Goal: Task Accomplishment & Management: Manage account settings

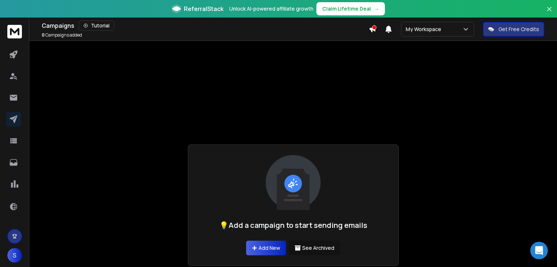
scroll to position [37, 0]
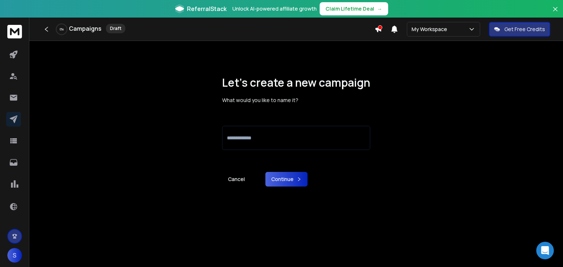
click at [258, 138] on input at bounding box center [296, 138] width 148 height 24
click at [287, 137] on input at bounding box center [296, 138] width 148 height 24
paste input "**********"
type input "**********"
click at [287, 179] on button "Continue" at bounding box center [286, 179] width 42 height 15
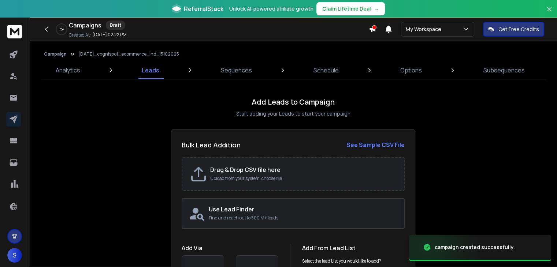
click at [224, 60] on div "Campaign [DATE]_cognispot_ecommerce_ind_15102025 Analytics Leads Sequences Sche…" at bounding box center [293, 63] width 504 height 31
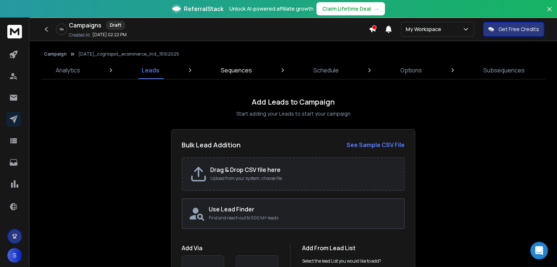
click at [233, 67] on p "Sequences" at bounding box center [236, 70] width 31 height 9
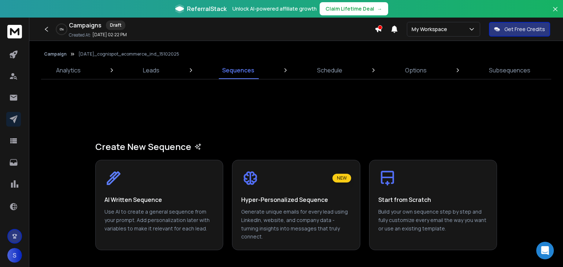
click at [404, 179] on div "button" at bounding box center [433, 178] width 110 height 18
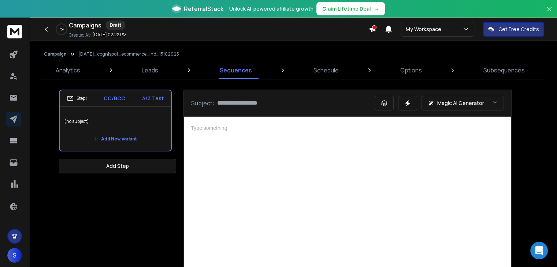
scroll to position [33, 0]
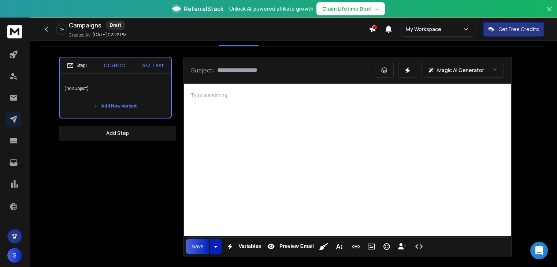
click at [256, 68] on input at bounding box center [292, 70] width 150 height 9
paste input "**********"
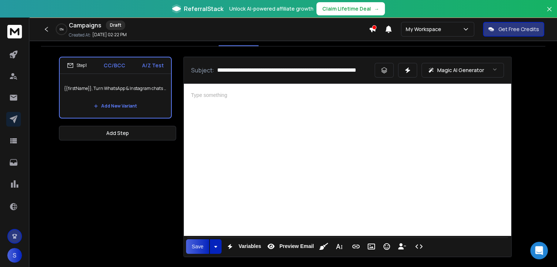
scroll to position [0, 22]
type input "**********"
click at [249, 98] on div at bounding box center [347, 95] width 313 height 8
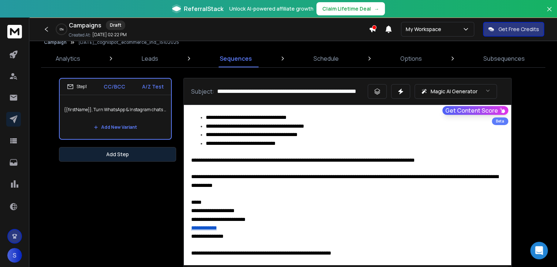
scroll to position [0, 0]
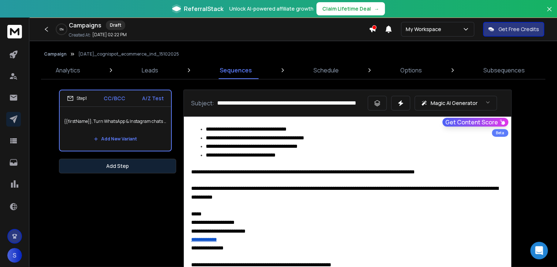
click at [145, 169] on button "Add Step" at bounding box center [117, 166] width 117 height 15
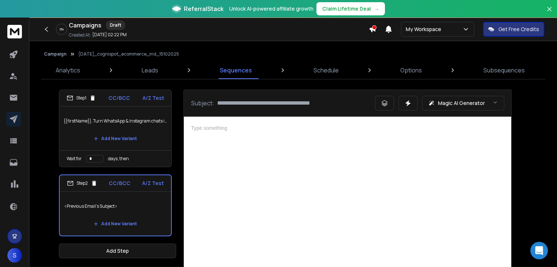
click at [274, 166] on div at bounding box center [347, 193] width 327 height 152
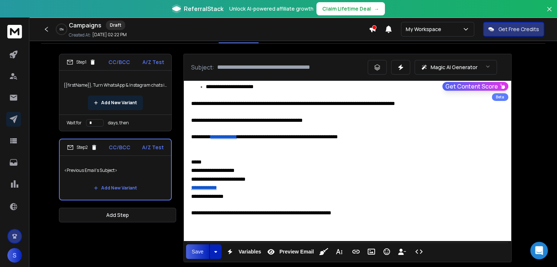
scroll to position [41, 0]
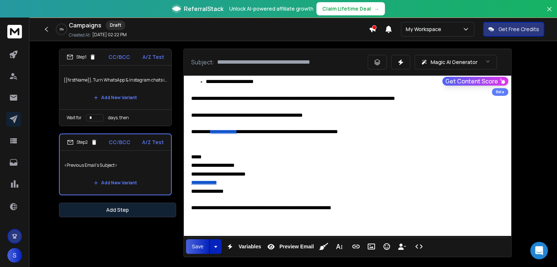
click at [130, 211] on button "Add Step" at bounding box center [117, 210] width 117 height 15
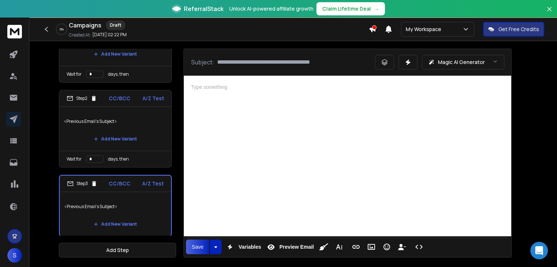
scroll to position [44, 0]
click at [256, 151] on div at bounding box center [347, 156] width 327 height 160
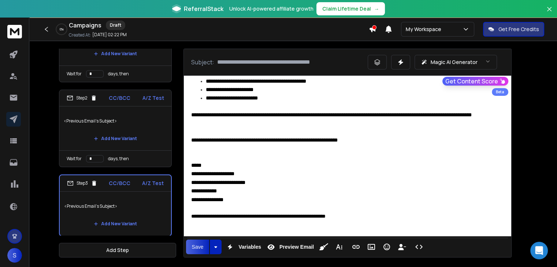
scroll to position [41, 0]
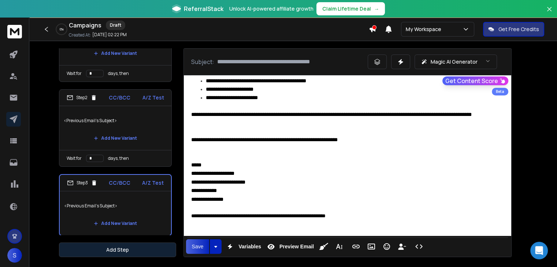
click at [126, 252] on button "Add Step" at bounding box center [117, 250] width 117 height 15
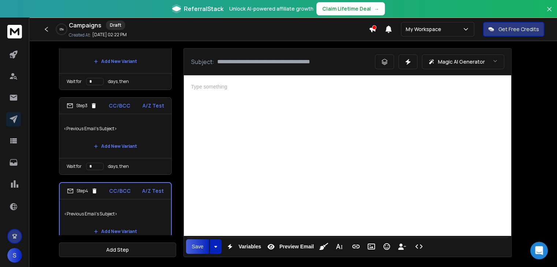
scroll to position [129, 0]
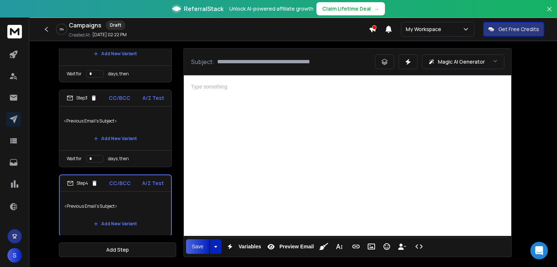
click at [145, 117] on p "<Previous Email's Subject>" at bounding box center [115, 121] width 103 height 21
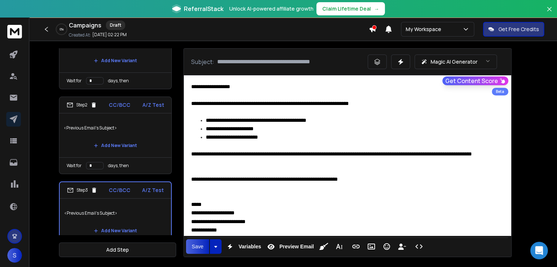
scroll to position [0, 0]
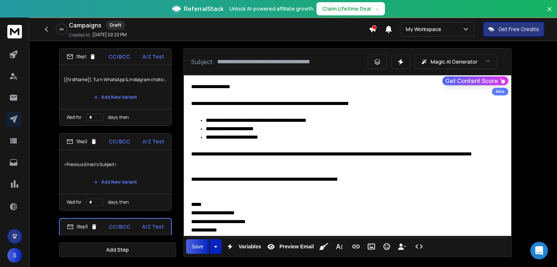
click at [148, 93] on div "Add New Variant" at bounding box center [115, 97] width 103 height 15
type input "**********"
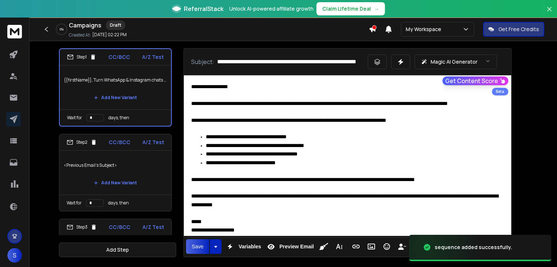
click at [148, 164] on p "<Previous Email's Subject>" at bounding box center [115, 165] width 103 height 21
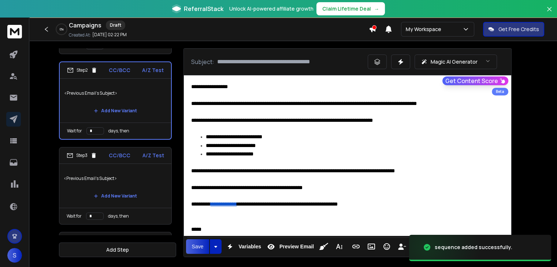
scroll to position [73, 0]
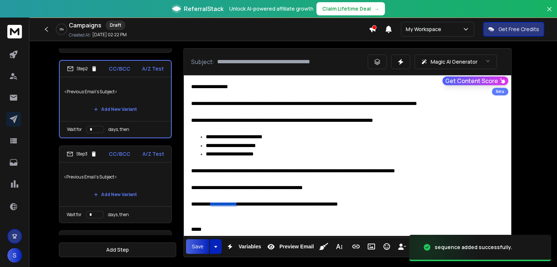
click at [154, 174] on p "<Previous Email's Subject>" at bounding box center [115, 177] width 103 height 21
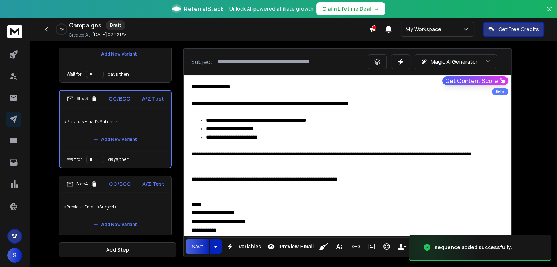
scroll to position [129, 0]
click at [144, 209] on p "<Previous Email's Subject>" at bounding box center [115, 207] width 103 height 21
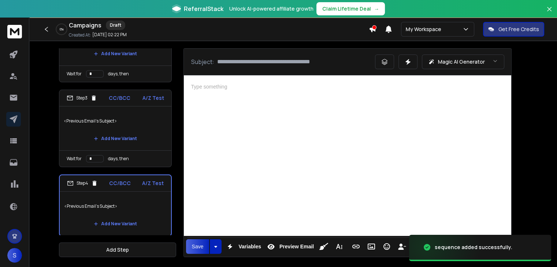
click at [244, 189] on div at bounding box center [347, 155] width 327 height 160
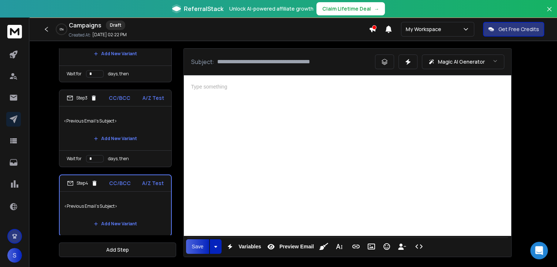
click at [260, 155] on div at bounding box center [347, 155] width 327 height 160
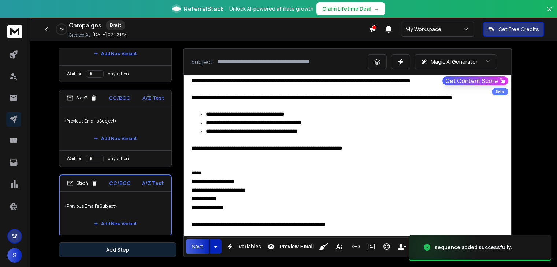
click at [125, 253] on button "Add Step" at bounding box center [117, 250] width 117 height 15
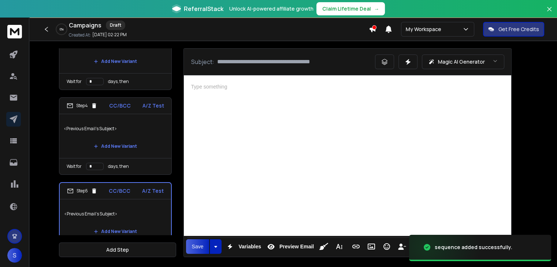
scroll to position [213, 0]
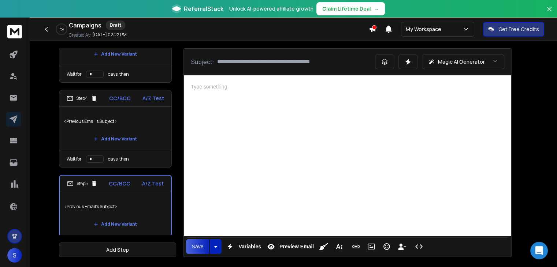
click at [146, 207] on p "<Previous Email's Subject>" at bounding box center [115, 207] width 103 height 21
click at [277, 157] on div at bounding box center [347, 155] width 327 height 160
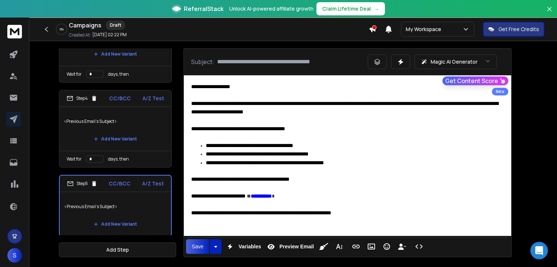
scroll to position [0, 0]
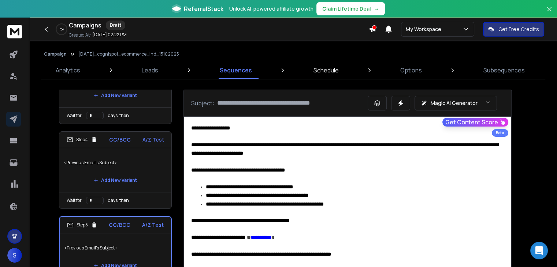
click at [312, 72] on link "Schedule" at bounding box center [326, 71] width 34 height 18
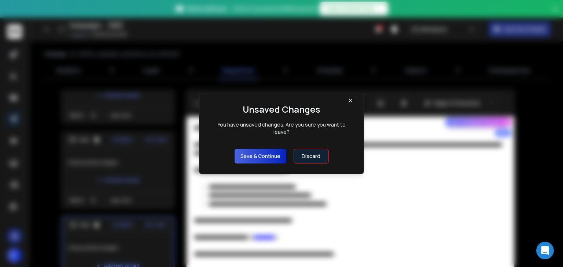
click at [264, 153] on button "Save & Continue" at bounding box center [260, 156] width 52 height 15
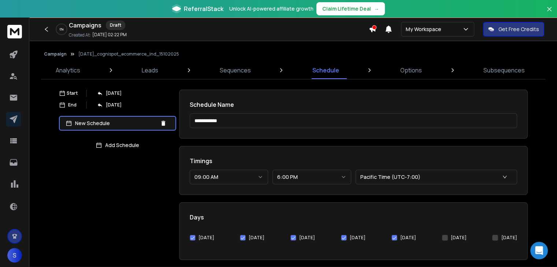
click at [122, 107] on p "[DATE]" at bounding box center [114, 105] width 16 height 6
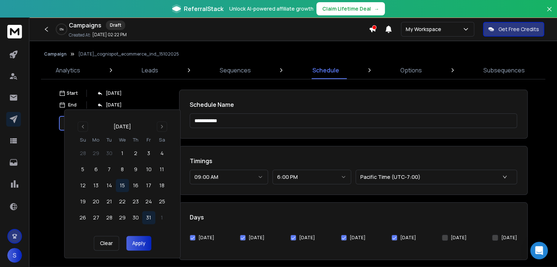
click at [150, 215] on button "31" at bounding box center [148, 217] width 13 height 13
click at [138, 244] on button "Apply" at bounding box center [138, 243] width 25 height 15
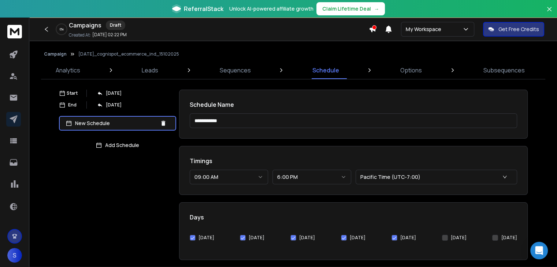
click at [231, 114] on input "**********" at bounding box center [353, 121] width 327 height 15
paste input "**********"
type input "**********"
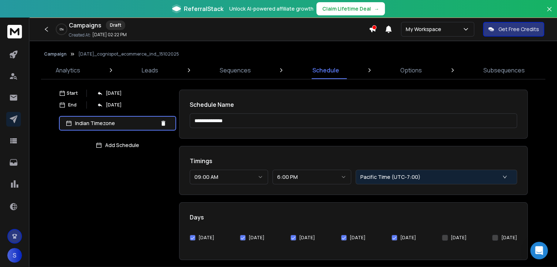
click at [390, 178] on p "Pacific Time (UTC-7:00)" at bounding box center [391, 177] width 63 height 7
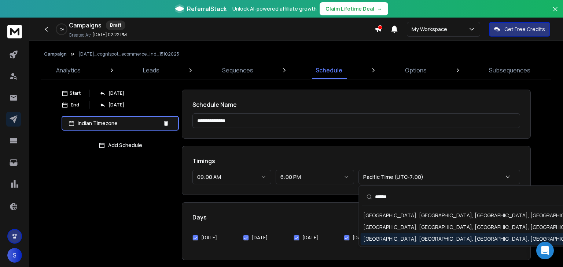
type input "******"
click at [409, 239] on div "[GEOGRAPHIC_DATA], [GEOGRAPHIC_DATA], [GEOGRAPHIC_DATA], [GEOGRAPHIC_DATA] (UTC…" at bounding box center [488, 239] width 251 height 7
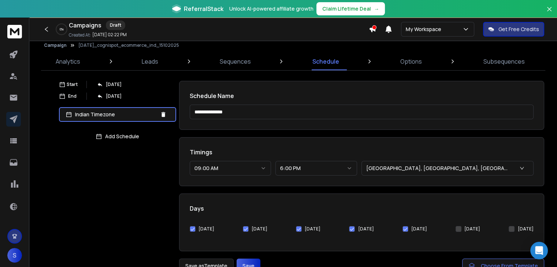
scroll to position [25, 0]
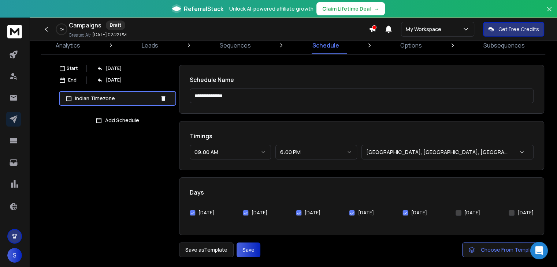
click at [456, 214] on button "[DATE]" at bounding box center [459, 213] width 6 height 6
click at [255, 249] on button "Save" at bounding box center [249, 250] width 24 height 15
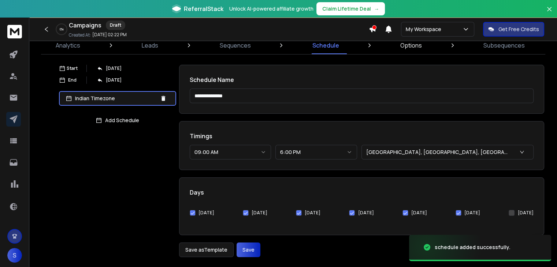
click at [404, 46] on p "Options" at bounding box center [411, 45] width 22 height 9
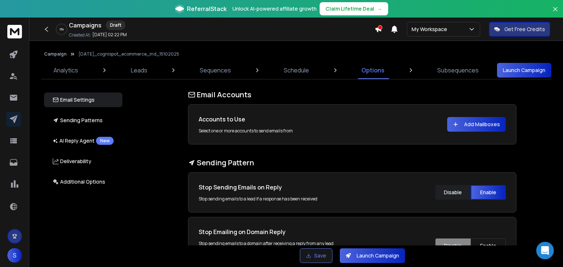
click at [470, 125] on button "Add Mailboxes" at bounding box center [476, 124] width 59 height 15
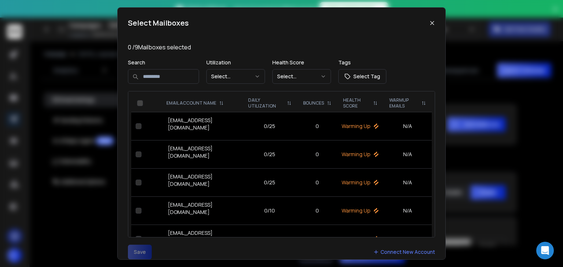
click at [430, 25] on icon at bounding box center [432, 23] width 6 height 6
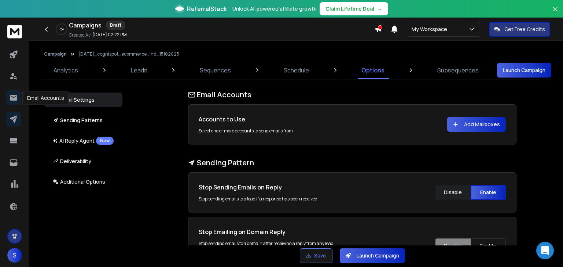
click at [16, 95] on icon at bounding box center [13, 98] width 7 height 6
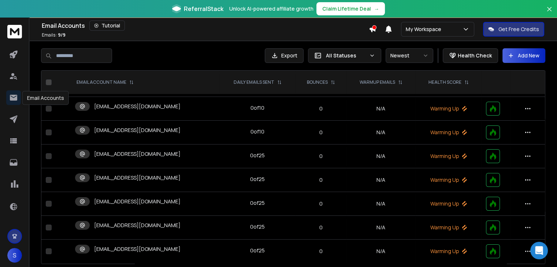
scroll to position [49, 0]
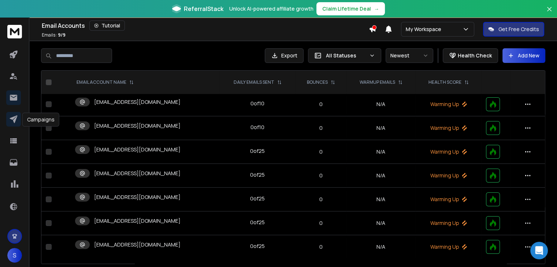
click at [11, 122] on icon at bounding box center [13, 119] width 9 height 9
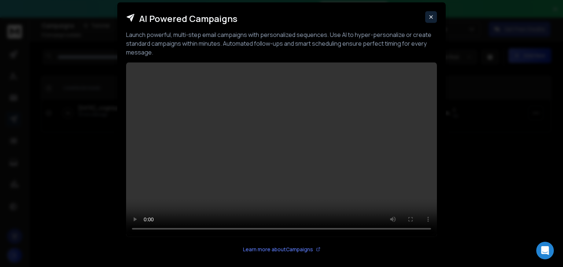
click at [429, 17] on icon at bounding box center [431, 17] width 6 height 6
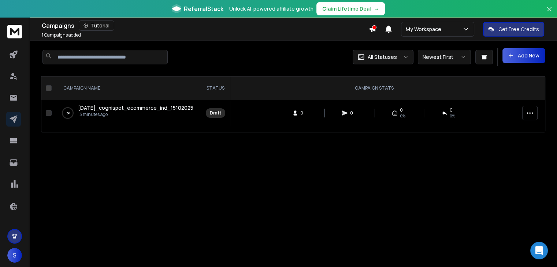
click at [146, 112] on p "13 minutes ago" at bounding box center [135, 115] width 115 height 6
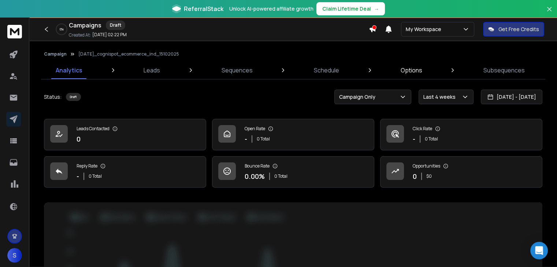
click at [412, 72] on p "Options" at bounding box center [412, 70] width 22 height 9
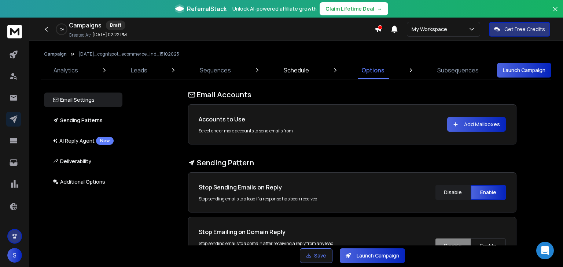
click at [301, 72] on p "Schedule" at bounding box center [296, 70] width 25 height 9
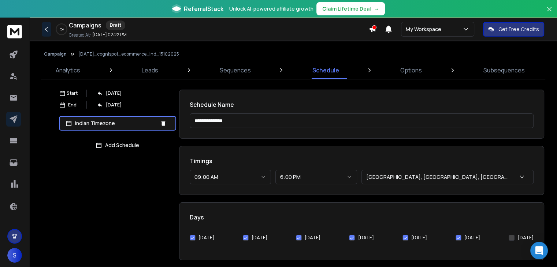
click at [48, 29] on icon at bounding box center [46, 29] width 7 height 7
